Goal: Task Accomplishment & Management: Manage account settings

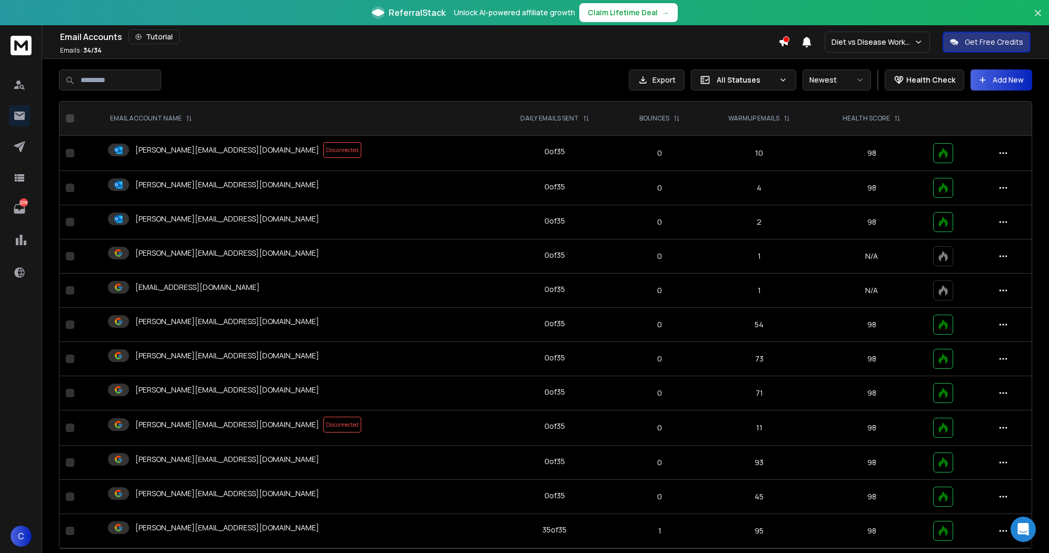
click at [404, 429] on div "[PERSON_NAME][EMAIL_ADDRESS][DOMAIN_NAME] Disconnected" at bounding box center [296, 425] width 377 height 16
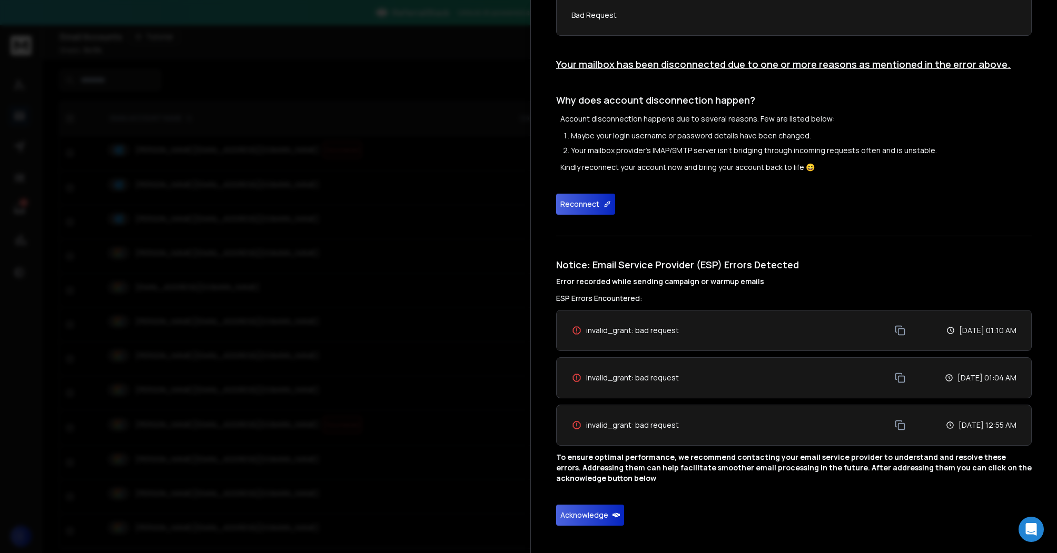
scroll to position [113, 0]
click at [582, 211] on button "Reconnect" at bounding box center [585, 204] width 59 height 21
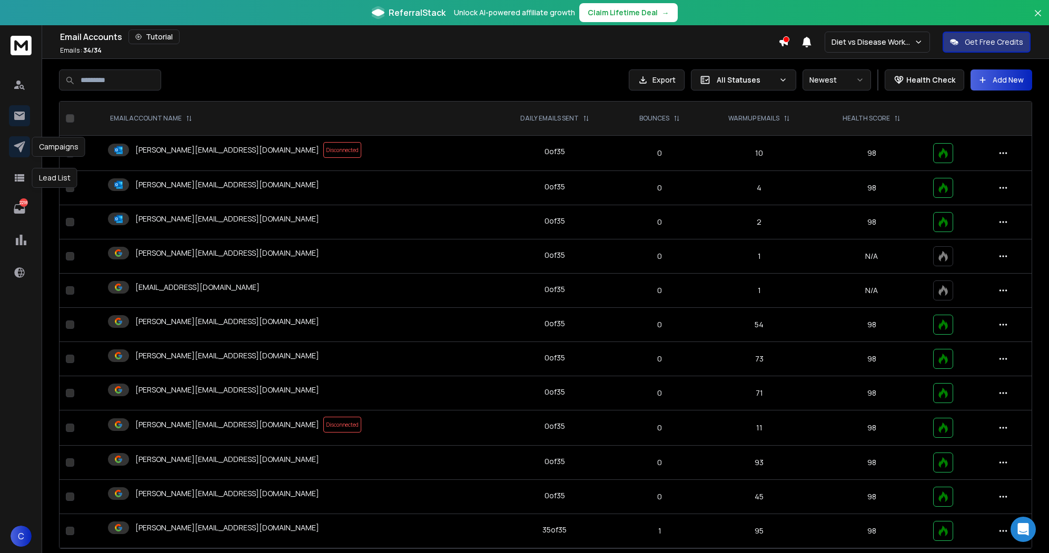
click at [14, 142] on icon at bounding box center [19, 147] width 13 height 13
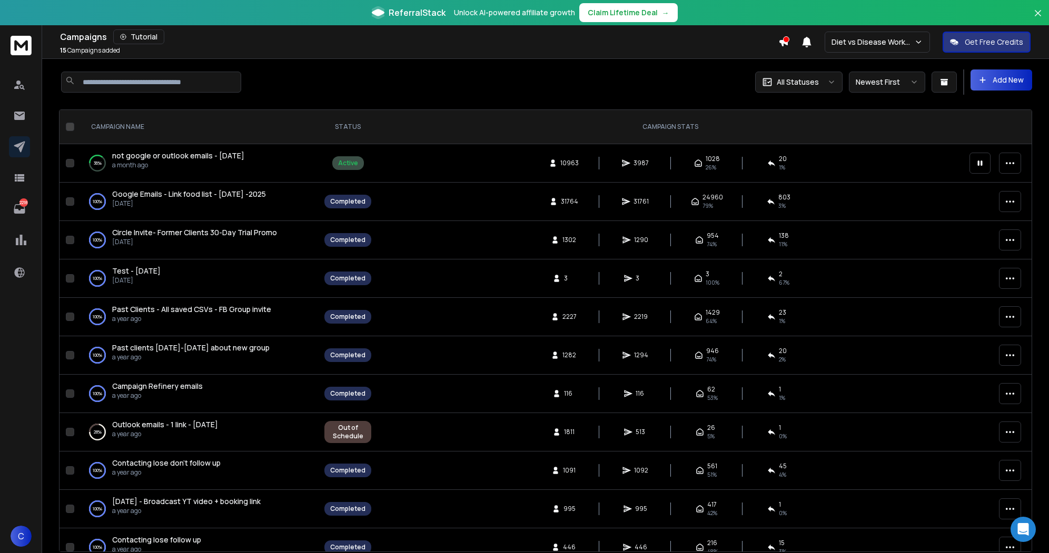
click at [158, 200] on p "[DATE]" at bounding box center [189, 204] width 154 height 8
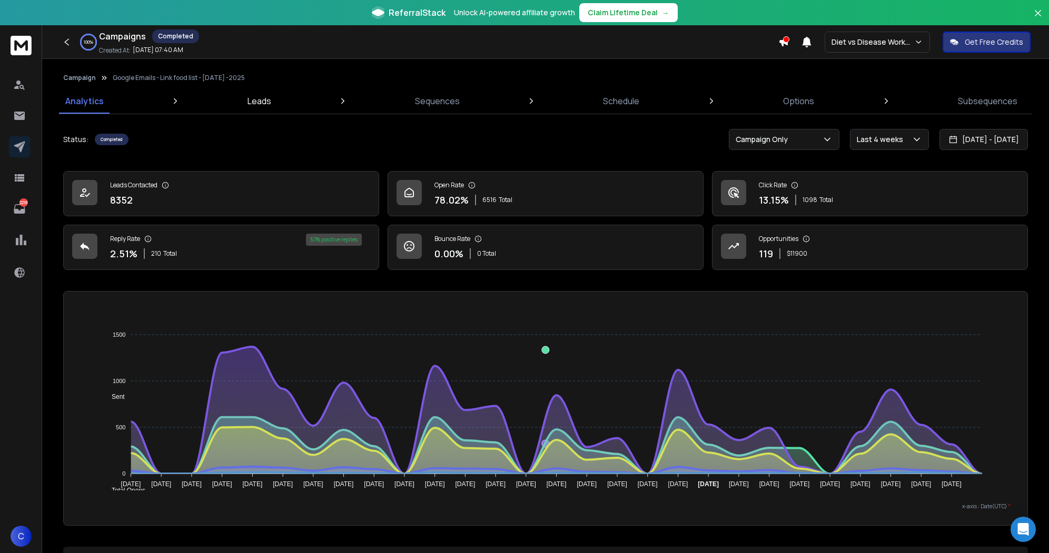
click at [259, 106] on p "Leads" at bounding box center [259, 101] width 24 height 13
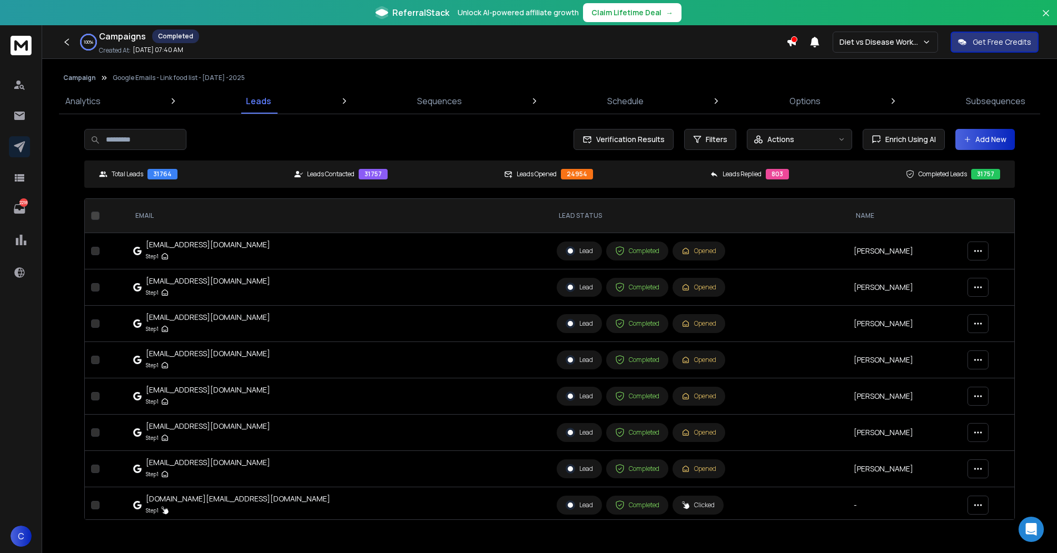
click at [994, 135] on button "Add New" at bounding box center [984, 139] width 59 height 21
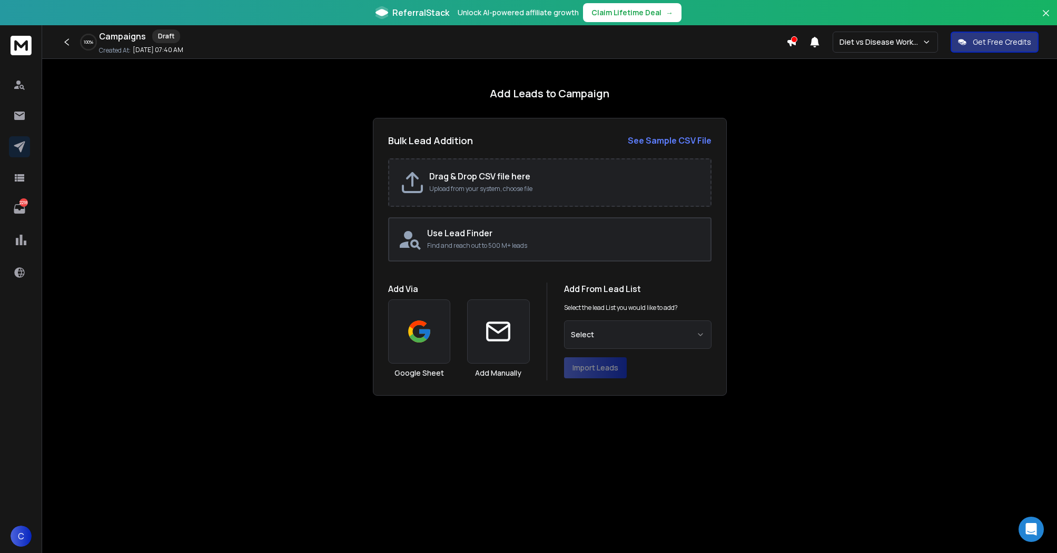
click at [488, 177] on h2 "Drag & Drop CSV file here" at bounding box center [564, 176] width 271 height 13
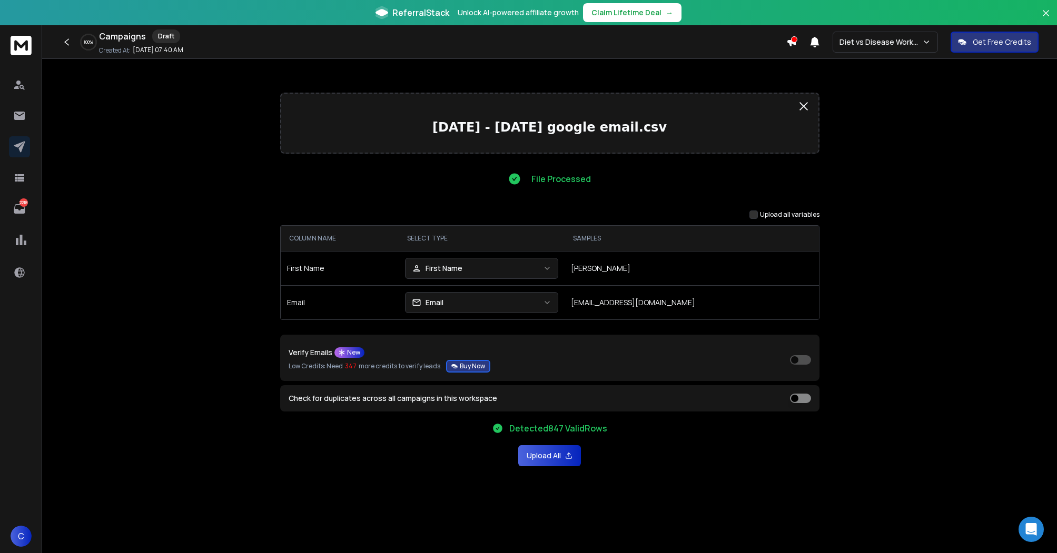
click at [801, 392] on div "Check for duplicates across all campaigns in this workspace" at bounding box center [549, 398] width 539 height 26
drag, startPoint x: 800, startPoint y: 396, endPoint x: 790, endPoint y: 403, distance: 12.1
click at [800, 396] on button "Check for duplicates across all campaigns in this workspace" at bounding box center [800, 398] width 21 height 9
click at [563, 454] on button "Upload All" at bounding box center [549, 455] width 63 height 21
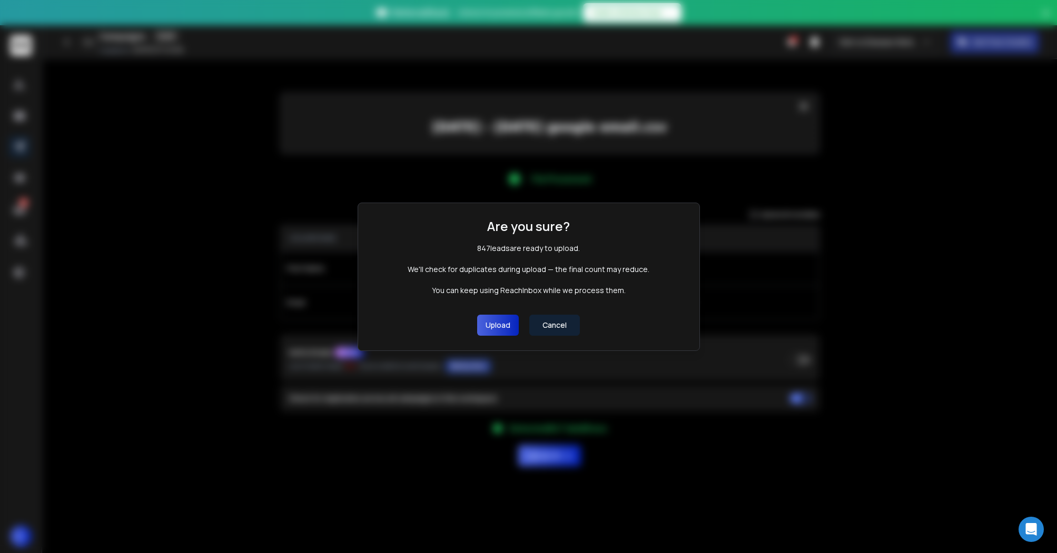
click at [495, 310] on div "Are you sure? 847 lead s are ready to upload. We'll check for duplicates during…" at bounding box center [529, 277] width 312 height 118
click at [498, 321] on button "Upload" at bounding box center [498, 325] width 42 height 21
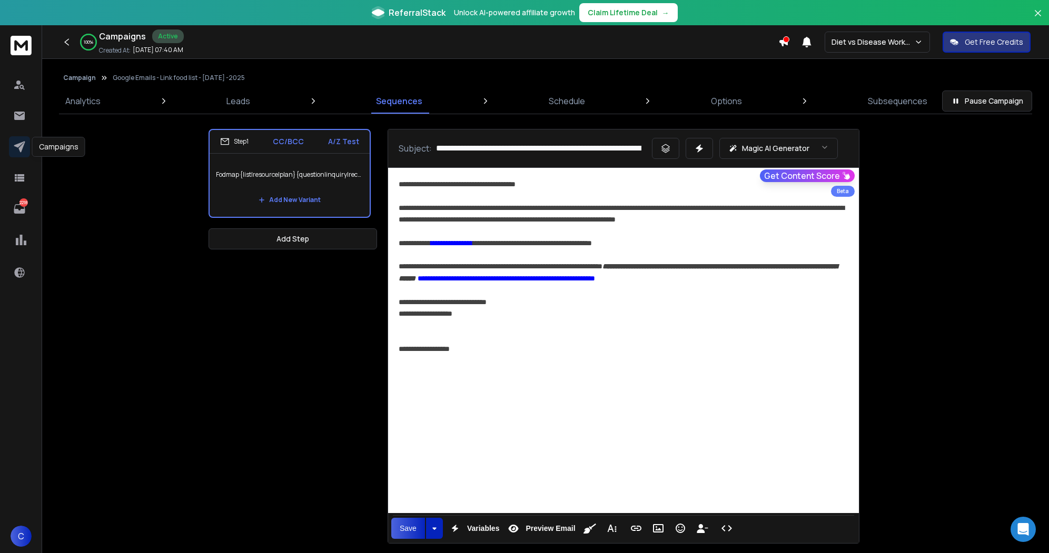
click at [23, 147] on icon at bounding box center [19, 147] width 13 height 13
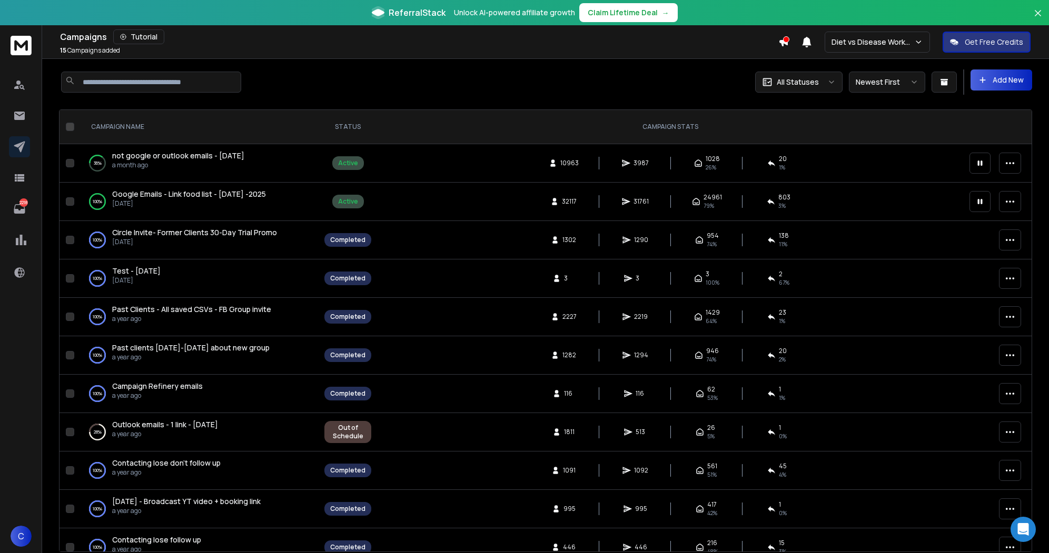
click at [136, 160] on span "not google or outlook emails - [DATE]" at bounding box center [178, 156] width 132 height 10
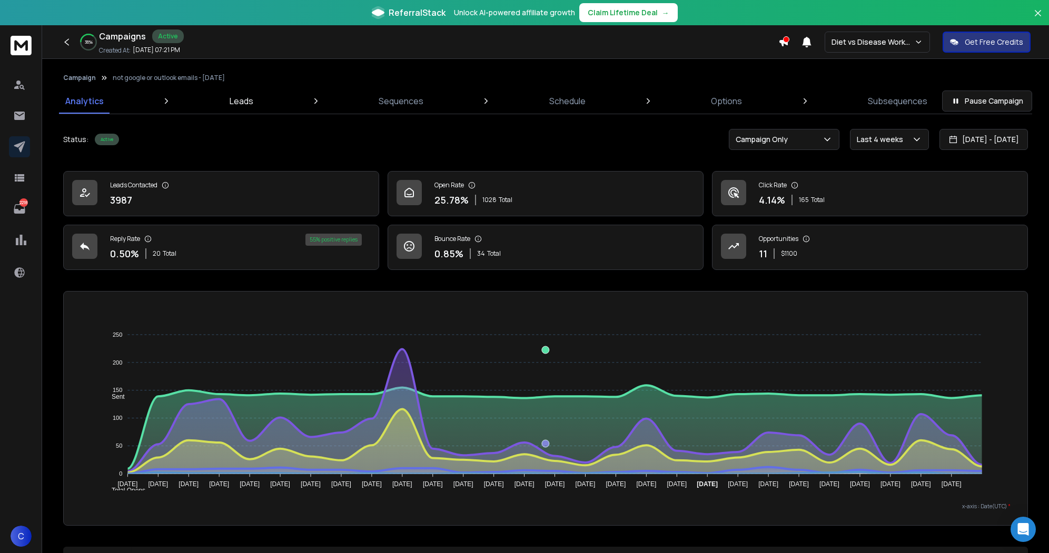
click at [256, 104] on link "Leads" at bounding box center [241, 100] width 36 height 25
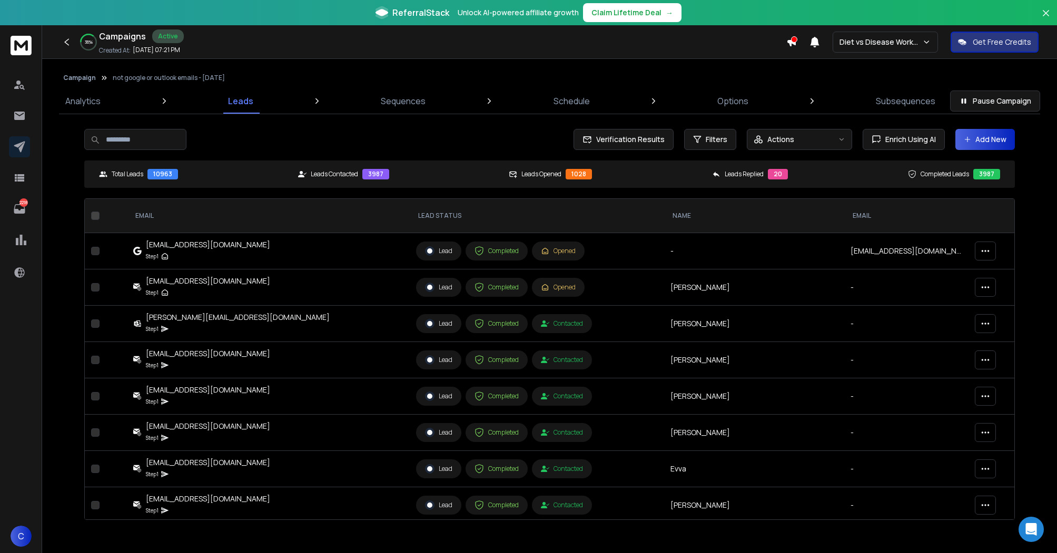
click at [989, 133] on button "Add New" at bounding box center [984, 139] width 59 height 21
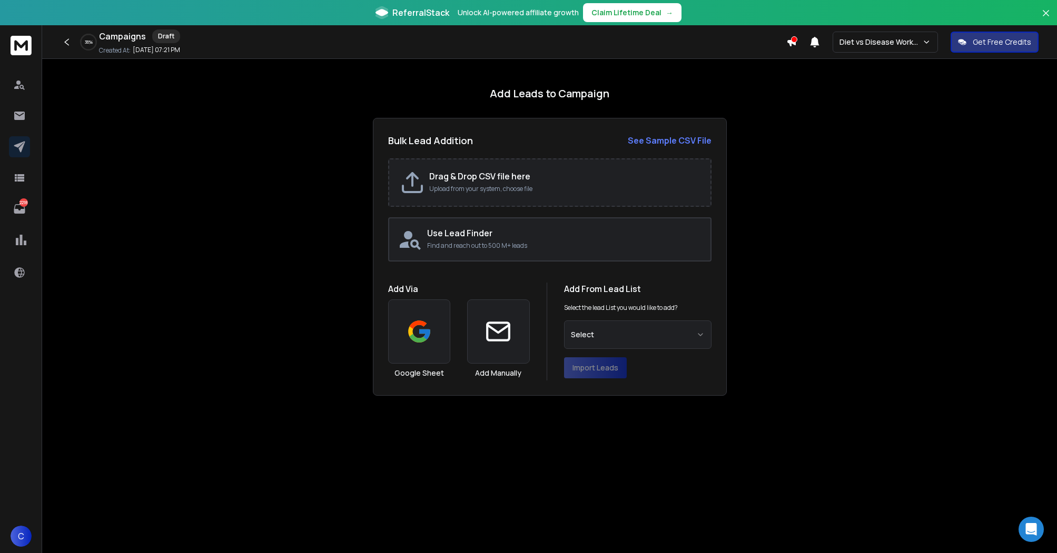
click at [490, 183] on div "Drag & Drop CSV file here Upload from your system, choose file" at bounding box center [564, 182] width 271 height 25
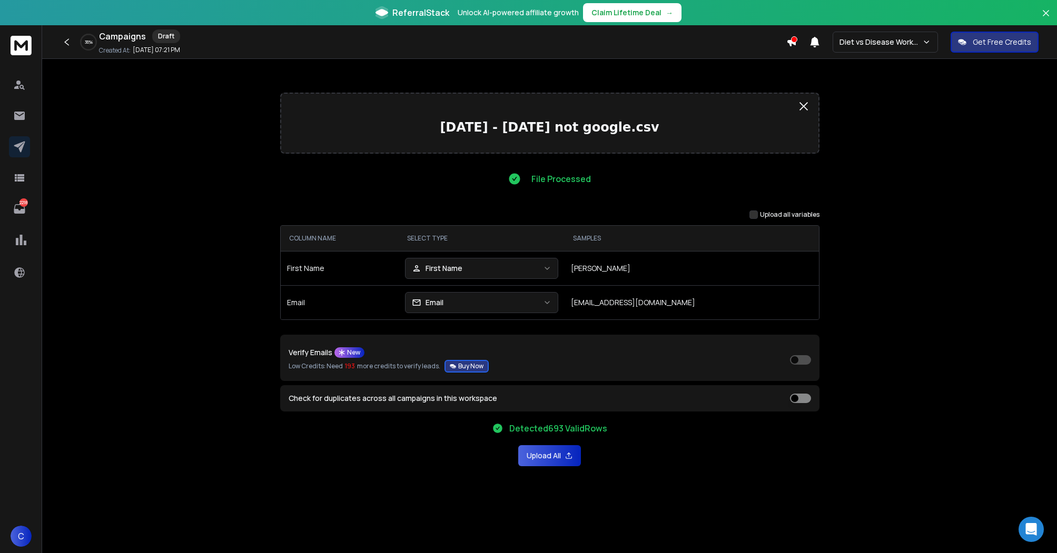
click at [802, 397] on button "Check for duplicates across all campaigns in this workspace" at bounding box center [800, 398] width 21 height 9
click at [539, 465] on button "Upload All" at bounding box center [549, 455] width 63 height 21
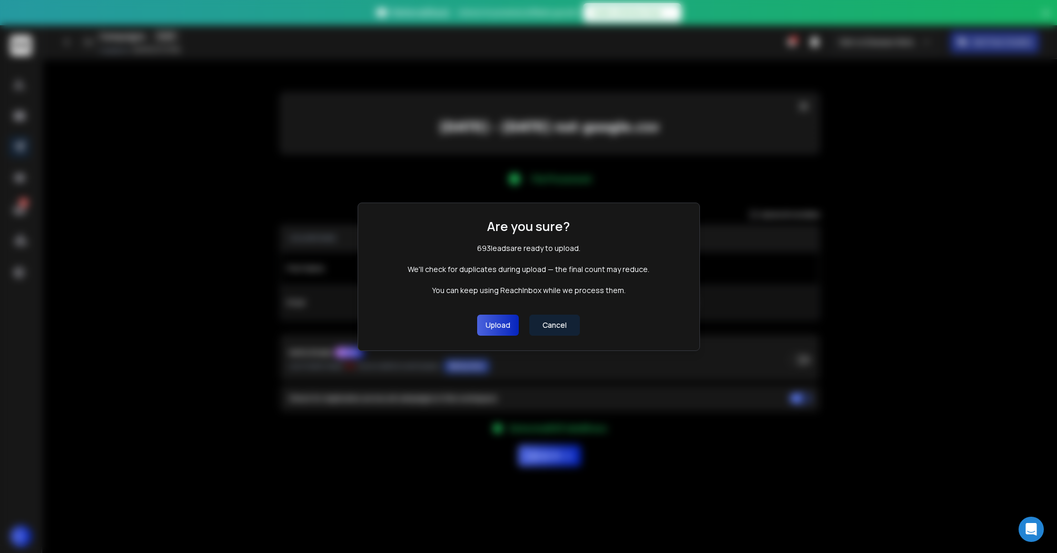
drag, startPoint x: 538, startPoint y: 327, endPoint x: 444, endPoint y: 303, distance: 97.3
click at [538, 326] on button "Cancel" at bounding box center [554, 325] width 51 height 21
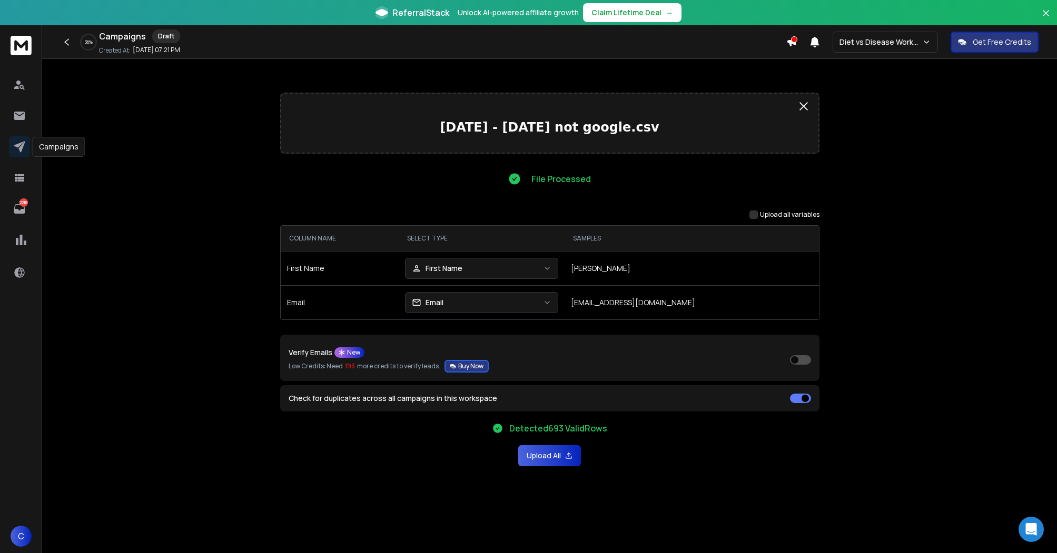
click at [14, 148] on icon at bounding box center [19, 147] width 13 height 13
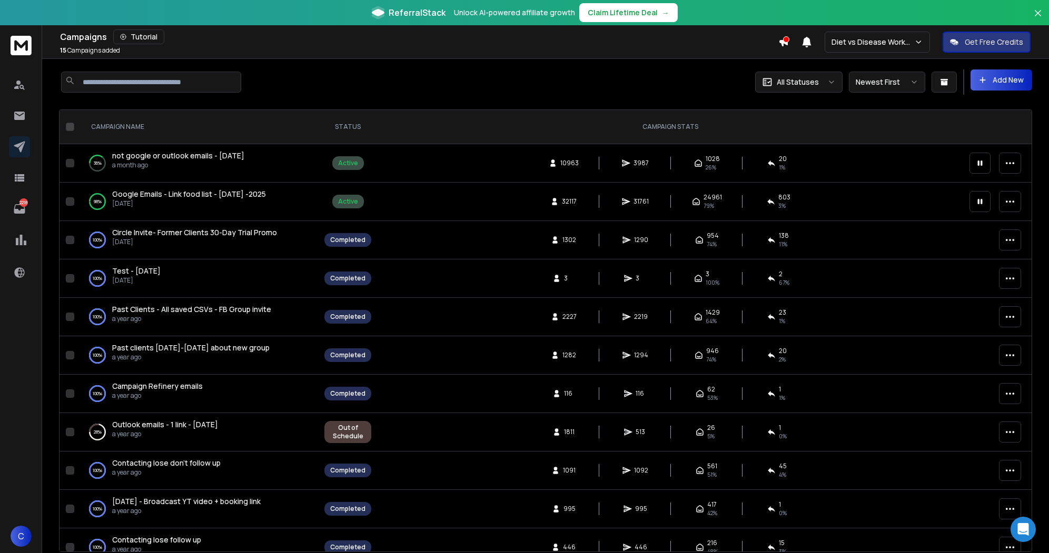
click at [130, 155] on span "not google or outlook emails - [DATE]" at bounding box center [178, 156] width 132 height 10
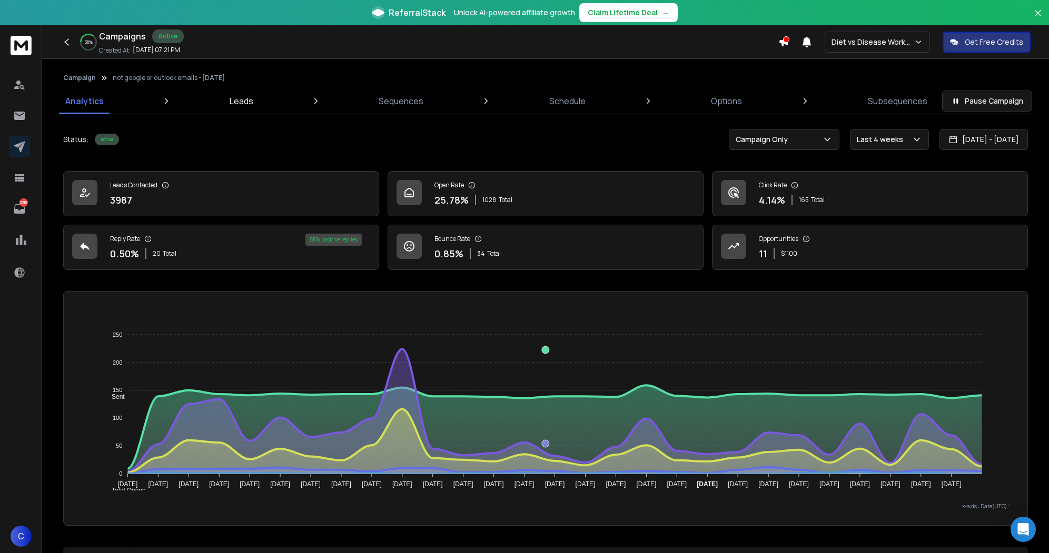
click at [255, 98] on link "Leads" at bounding box center [241, 100] width 36 height 25
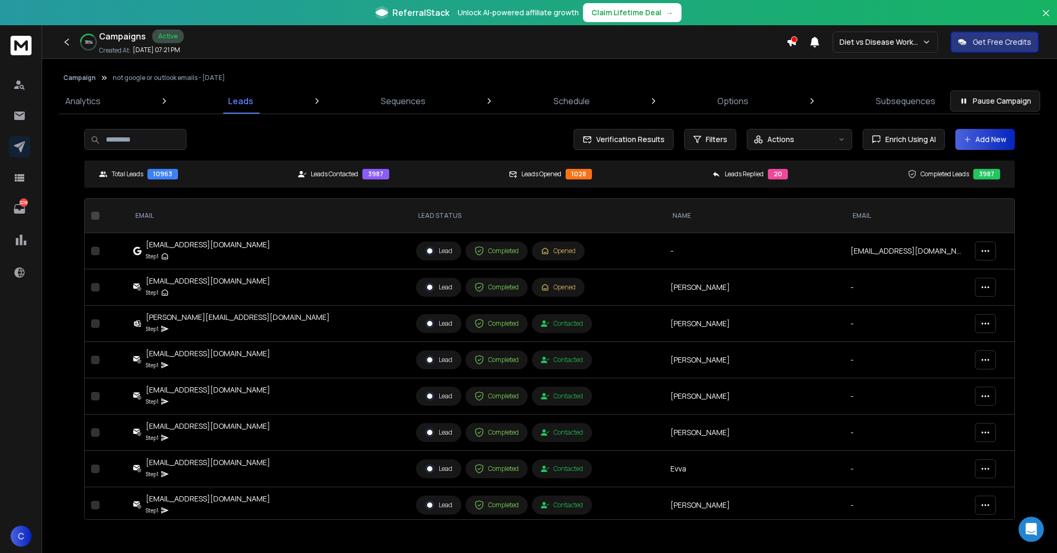
click at [995, 146] on button "Add New" at bounding box center [984, 139] width 59 height 21
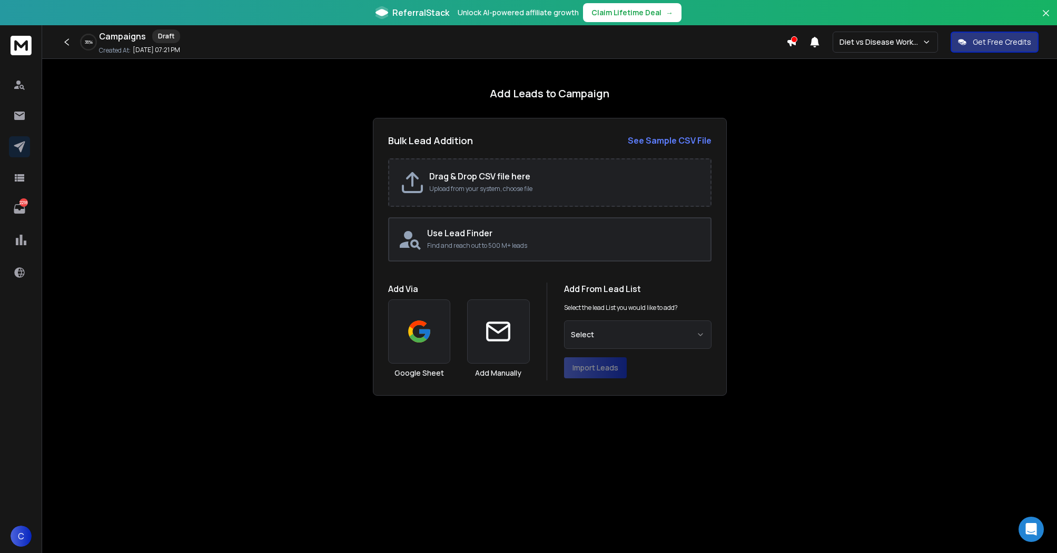
click at [488, 180] on h2 "Drag & Drop CSV file here" at bounding box center [564, 176] width 271 height 13
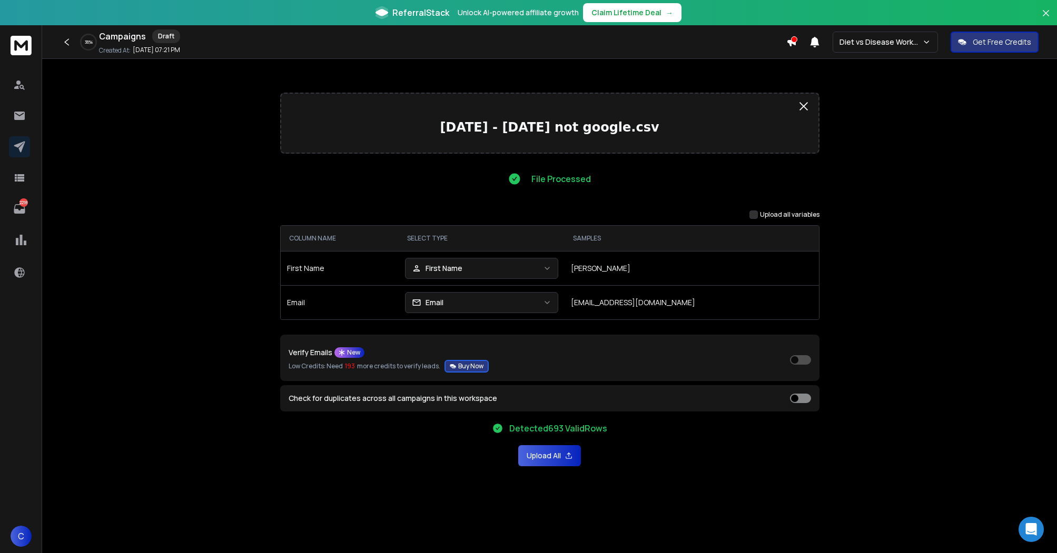
click at [803, 399] on button "Check for duplicates across all campaigns in this workspace" at bounding box center [800, 398] width 21 height 9
click at [564, 453] on button "Upload All" at bounding box center [549, 455] width 63 height 21
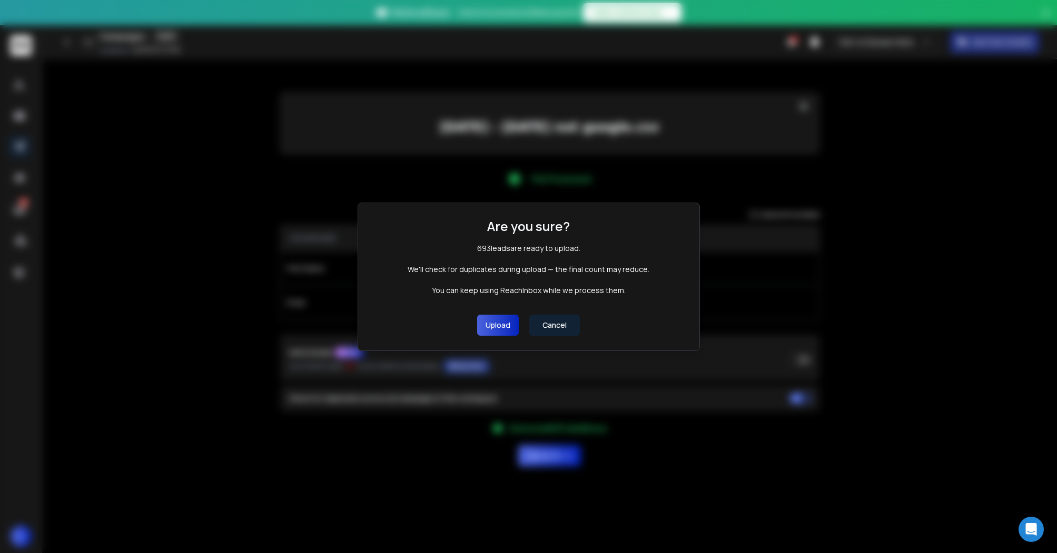
click at [500, 317] on button "Upload" at bounding box center [498, 325] width 42 height 21
